Goal: Find specific page/section: Find specific page/section

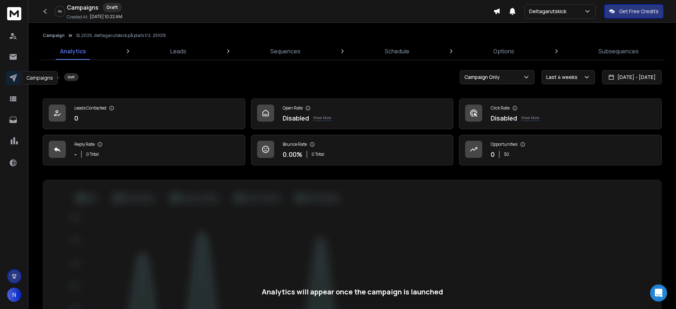
click at [13, 76] on icon at bounding box center [12, 77] width 7 height 7
